Goal: Task Accomplishment & Management: Use online tool/utility

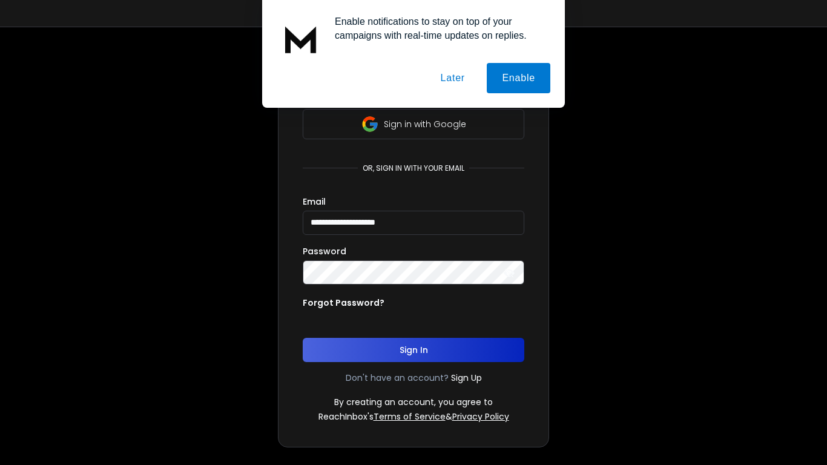
type input "**********"
click at [414, 349] on button "Sign In" at bounding box center [414, 350] width 222 height 24
